Goal: Find contact information: Find contact information

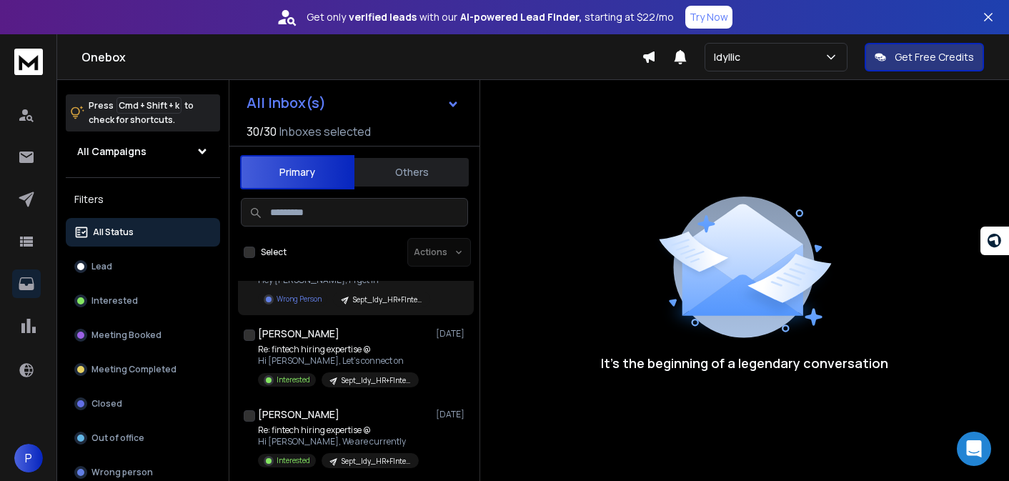
scroll to position [56, 0]
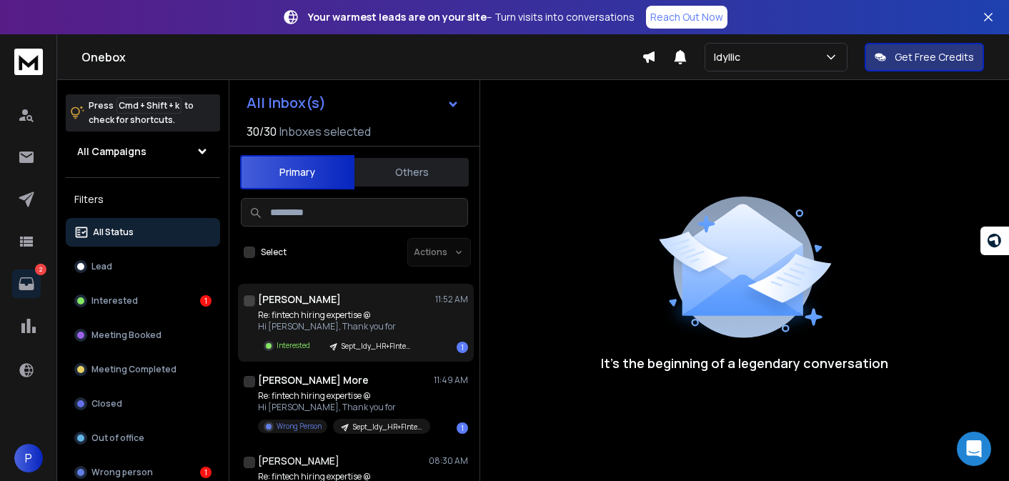
click at [388, 321] on p "Hi [PERSON_NAME], Thank you for" at bounding box center [338, 326] width 161 height 11
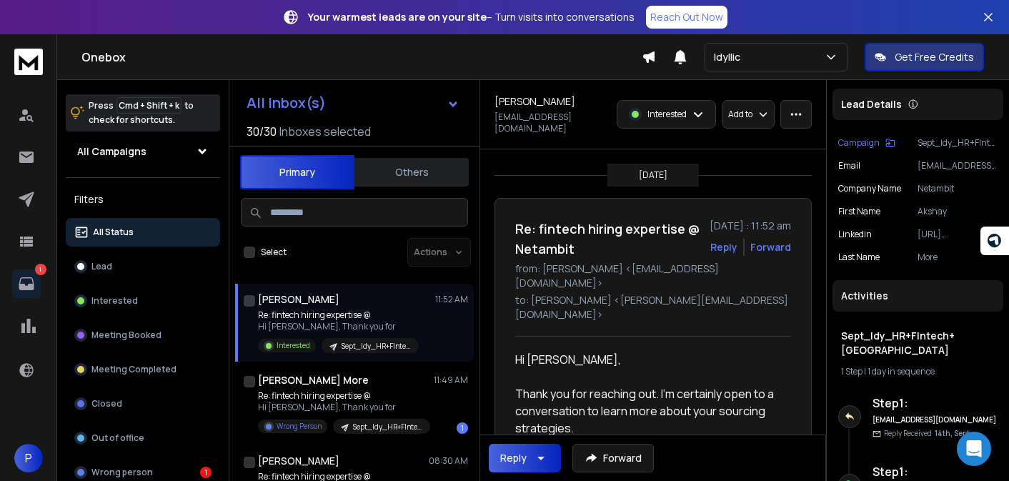
drag, startPoint x: 723, startPoint y: 259, endPoint x: 782, endPoint y: 263, distance: 58.7
click at [782, 263] on p "from: [PERSON_NAME] <[EMAIL_ADDRESS][DOMAIN_NAME]>" at bounding box center [653, 275] width 276 height 29
copy p "[DOMAIN_NAME]"
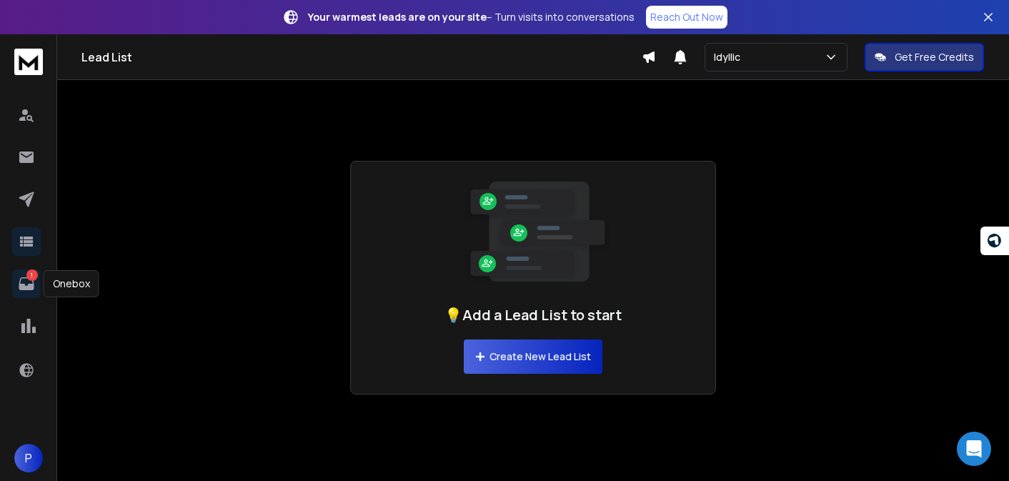
click at [32, 287] on icon at bounding box center [26, 283] width 15 height 13
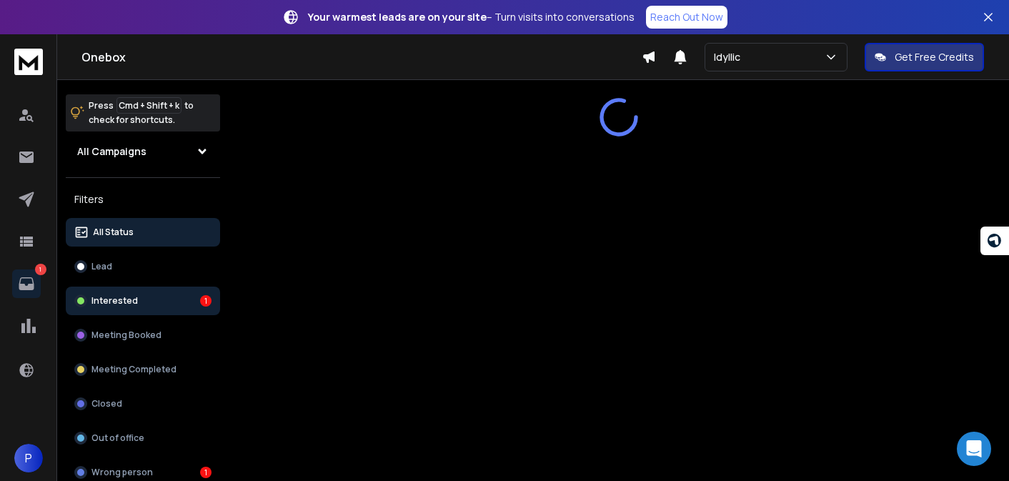
click at [99, 306] on div "Interested" at bounding box center [106, 300] width 64 height 13
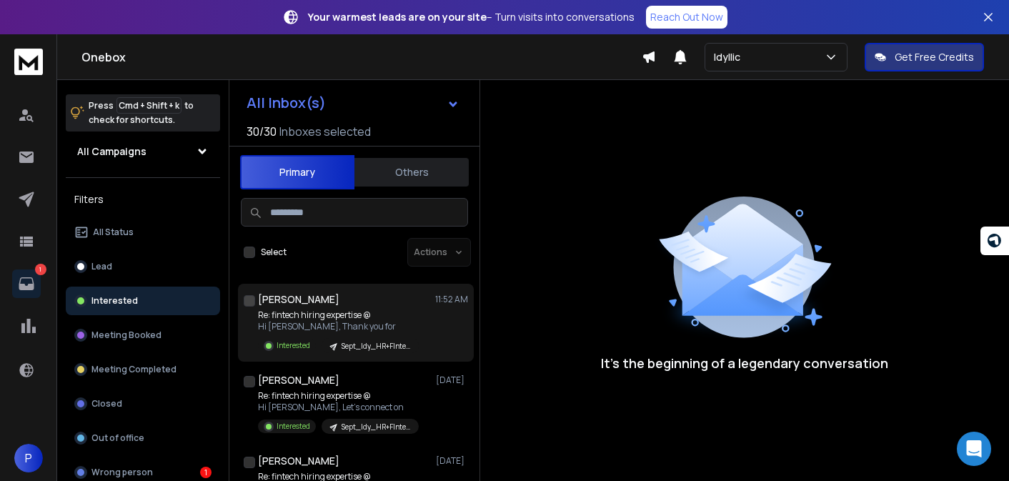
click at [386, 316] on p "Re: fintech hiring expertise @" at bounding box center [338, 314] width 161 height 11
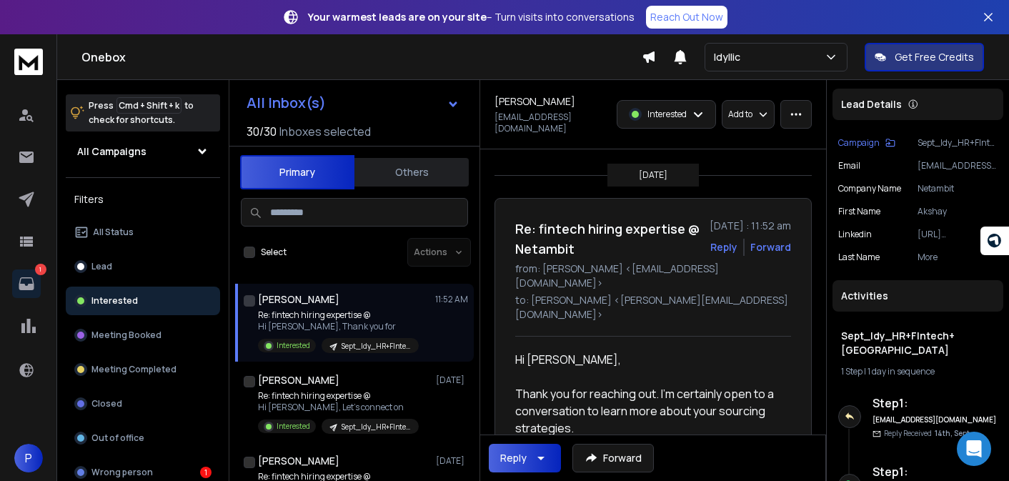
click at [621, 232] on h1 "Re: fintech hiring expertise @ Netambit" at bounding box center [608, 239] width 186 height 40
copy h1 "Netambit"
drag, startPoint x: 722, startPoint y: 259, endPoint x: 782, endPoint y: 259, distance: 60.7
click at [782, 261] on p "from: [PERSON_NAME] <[EMAIL_ADDRESS][DOMAIN_NAME]>" at bounding box center [653, 275] width 276 height 29
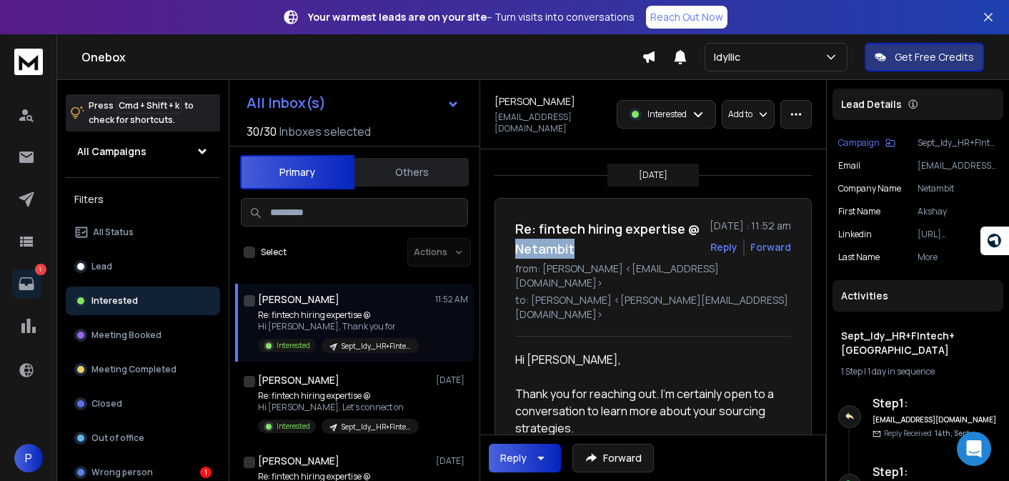
copy p "[DOMAIN_NAME]"
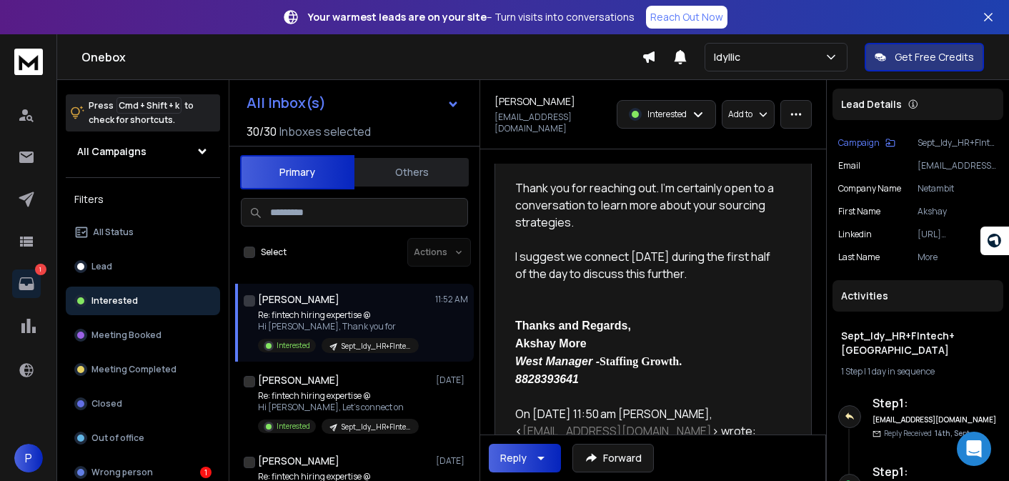
scroll to position [224, 0]
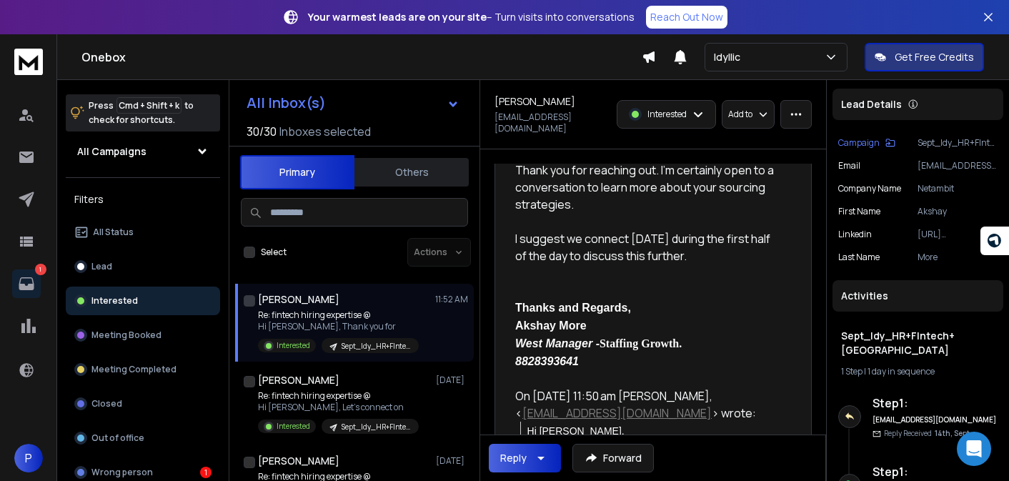
click at [523, 319] on b "Akshay More" at bounding box center [550, 325] width 71 height 12
click at [564, 319] on b "Akshay More" at bounding box center [550, 325] width 71 height 12
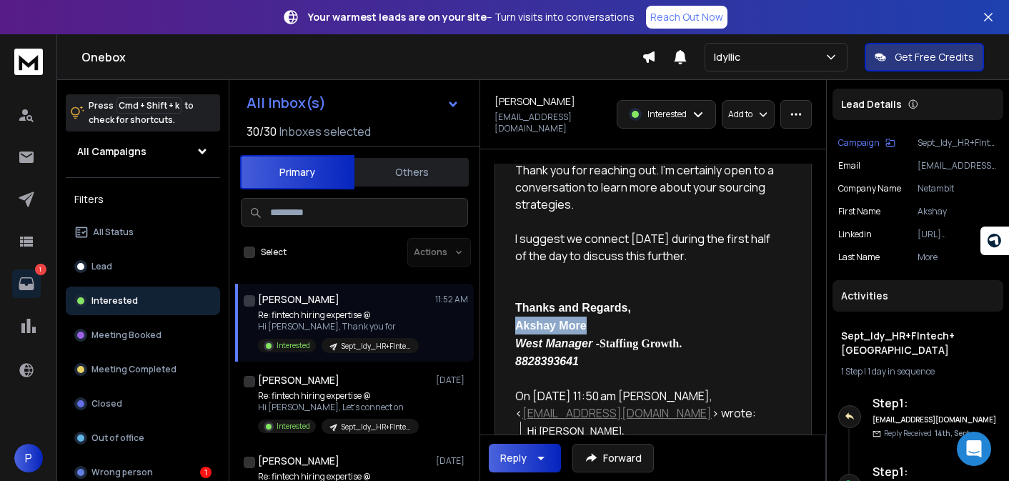
copy b "Akshay More"
